Goal: Task Accomplishment & Management: Manage account settings

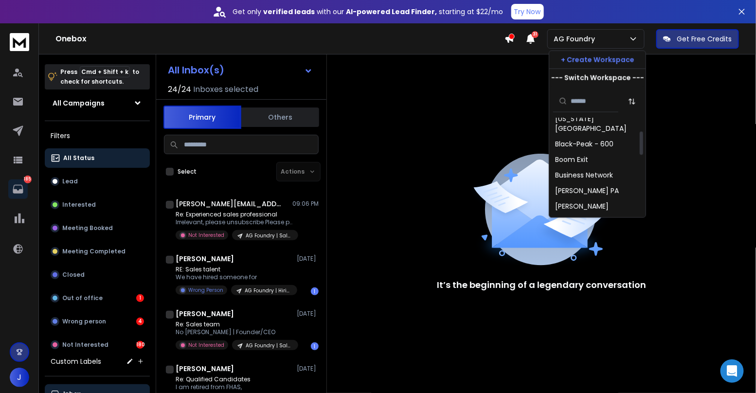
scroll to position [54, 0]
click at [589, 155] on div "Boom Exit" at bounding box center [597, 160] width 92 height 16
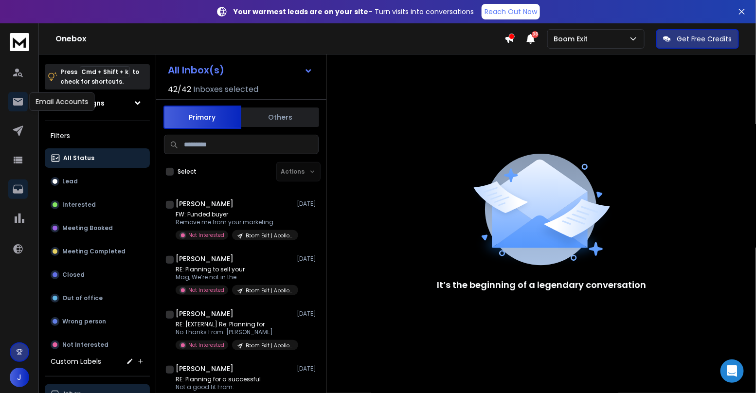
click at [21, 105] on icon at bounding box center [18, 102] width 10 height 8
